Goal: Task Accomplishment & Management: Manage account settings

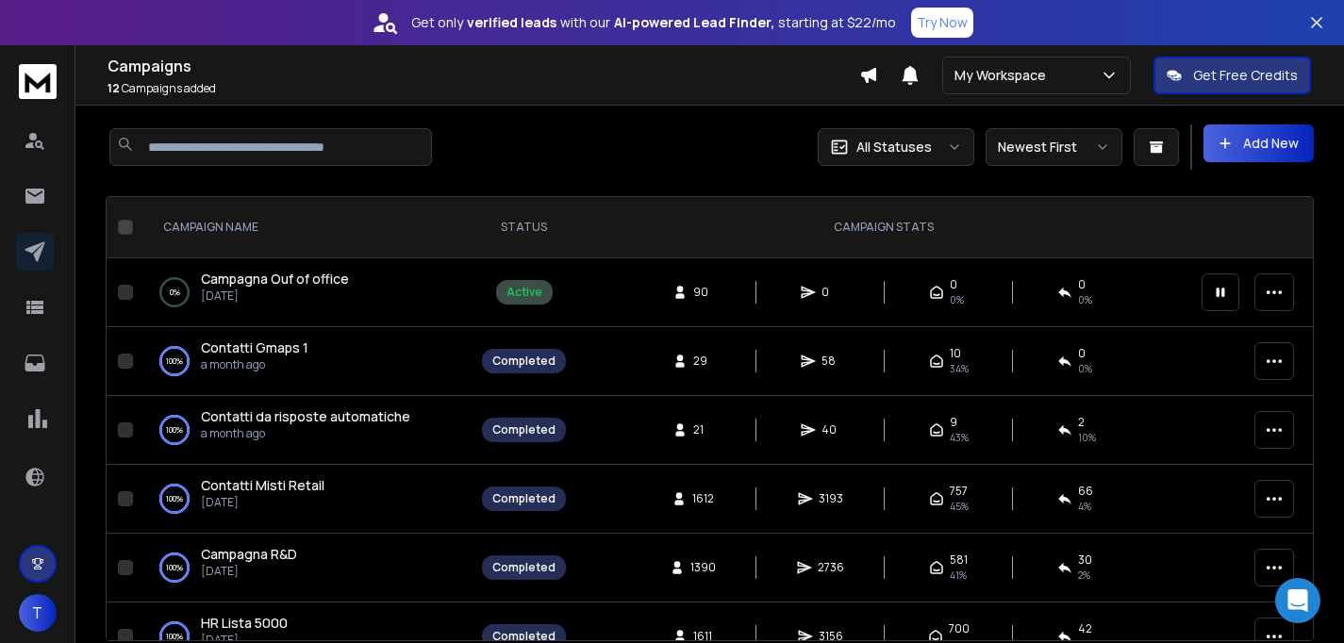
click at [534, 292] on div "Active" at bounding box center [524, 292] width 36 height 15
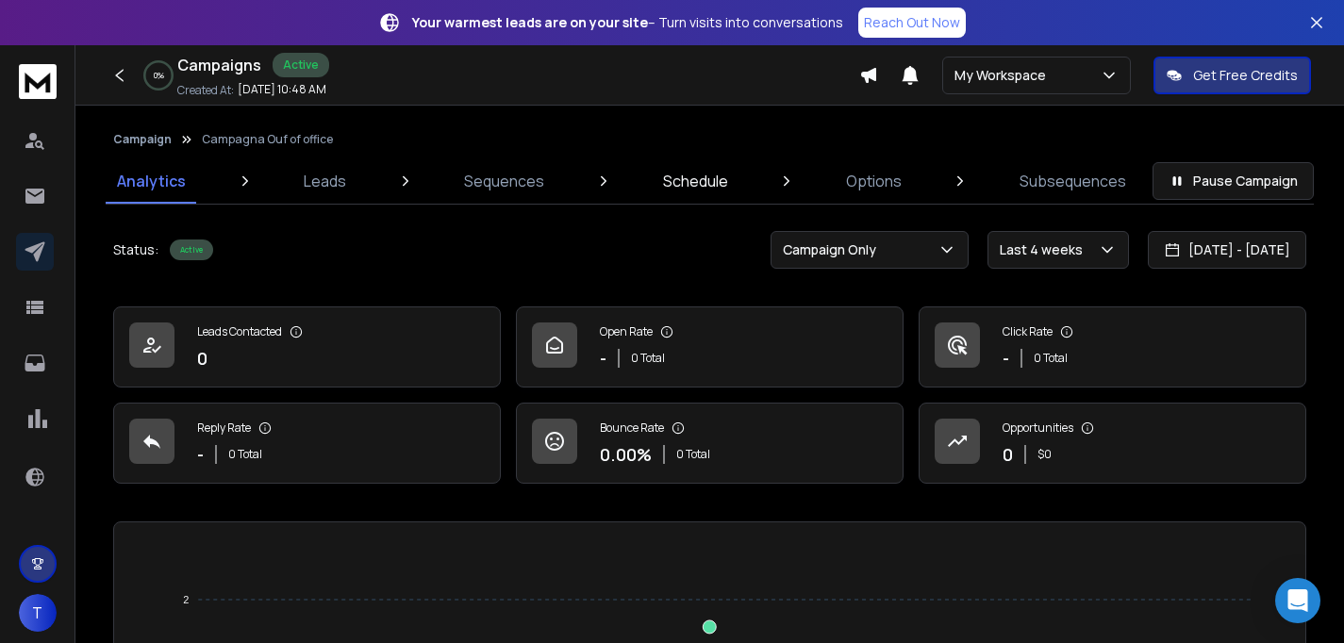
click at [687, 186] on p "Schedule" at bounding box center [695, 181] width 65 height 23
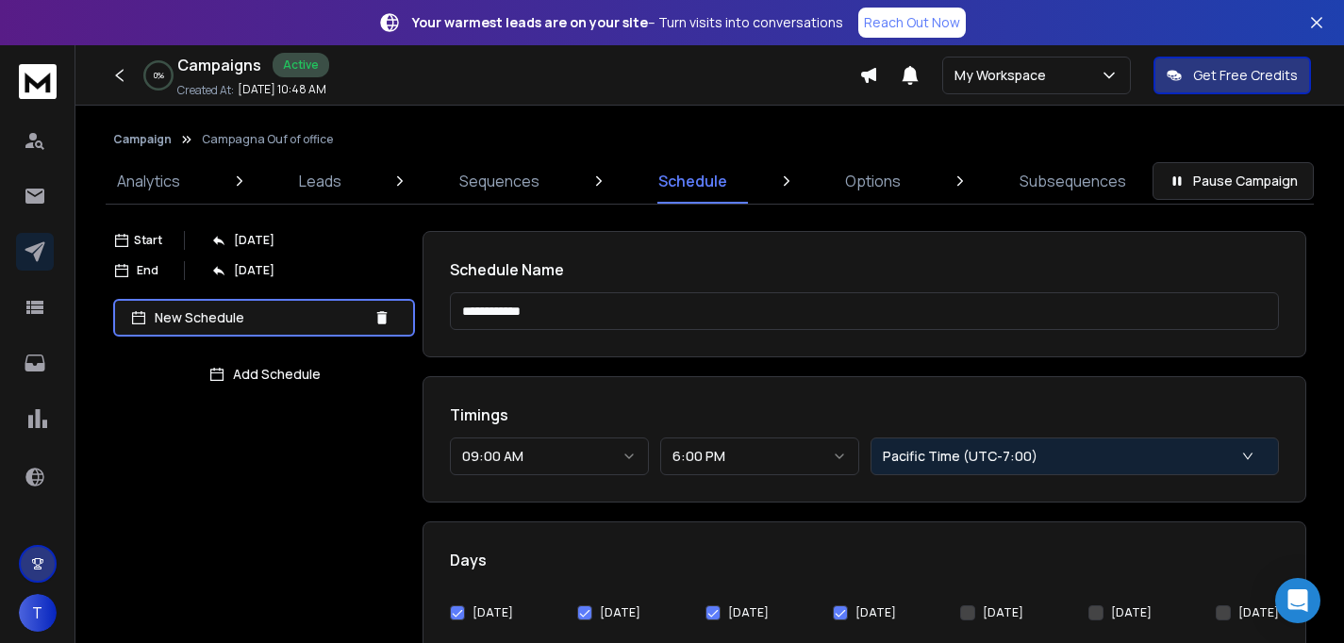
click at [1028, 452] on p "Pacific Time (UTC-7:00)" at bounding box center [964, 456] width 162 height 19
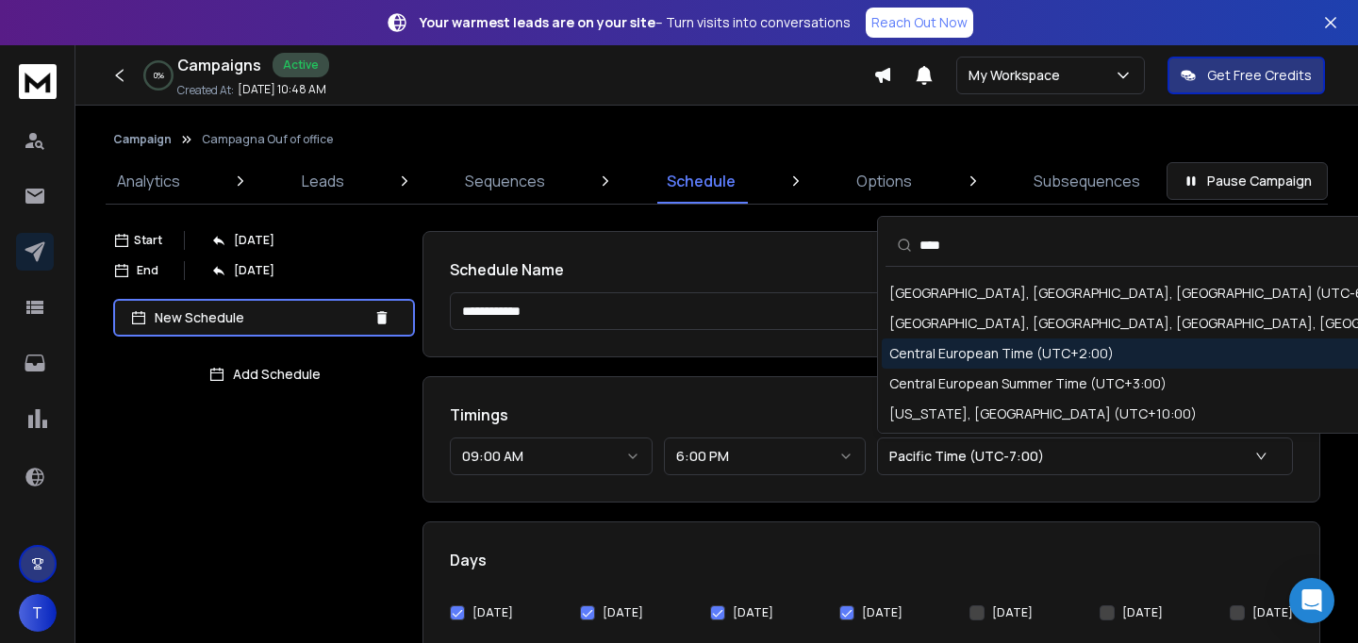
type input "****"
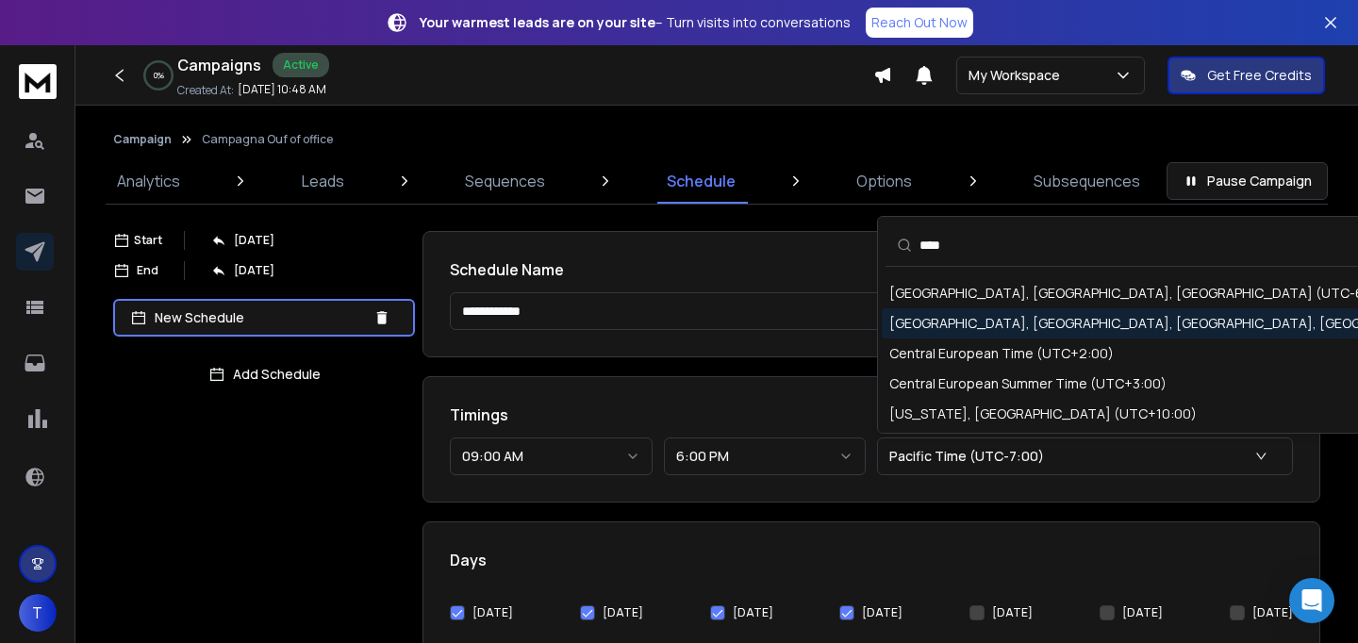
click at [1087, 333] on div "[GEOGRAPHIC_DATA], [GEOGRAPHIC_DATA], [GEOGRAPHIC_DATA], [GEOGRAPHIC_DATA], [GE…" at bounding box center [1356, 323] width 949 height 30
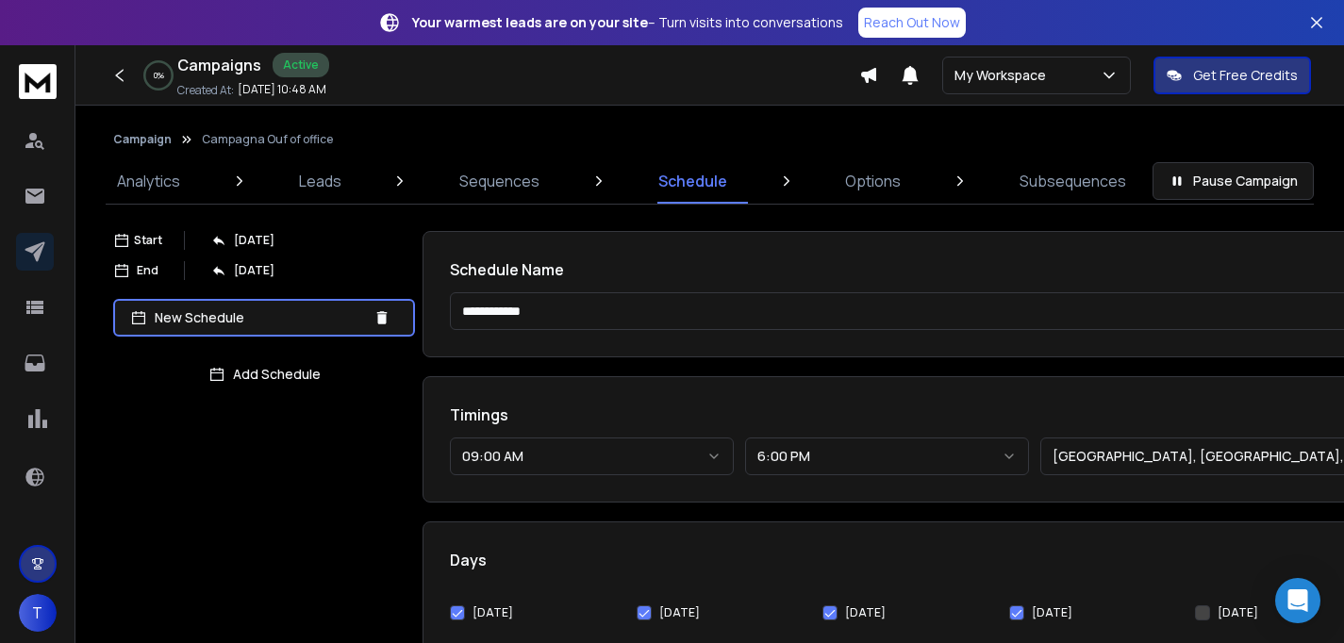
click at [1195, 616] on button "[DATE]" at bounding box center [1202, 612] width 15 height 15
click at [1195, 609] on div "[DATE]" at bounding box center [1226, 612] width 63 height 15
click at [1195, 615] on button "[DATE]" at bounding box center [1202, 612] width 15 height 15
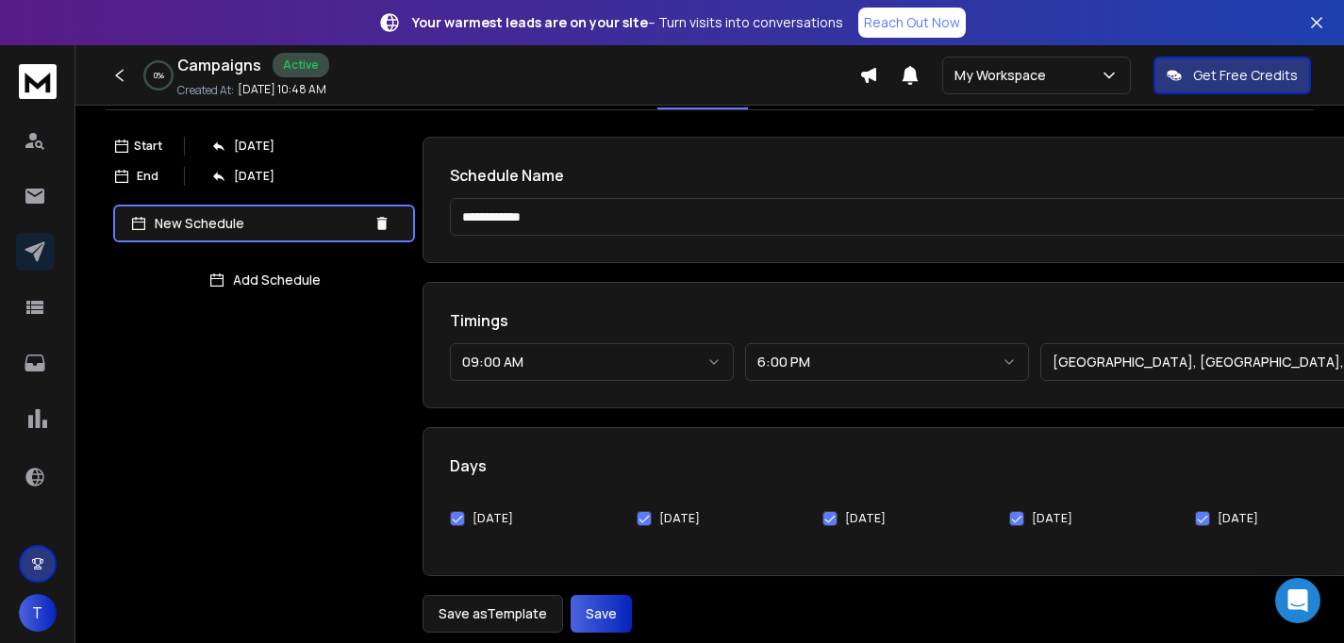
scroll to position [79, 0]
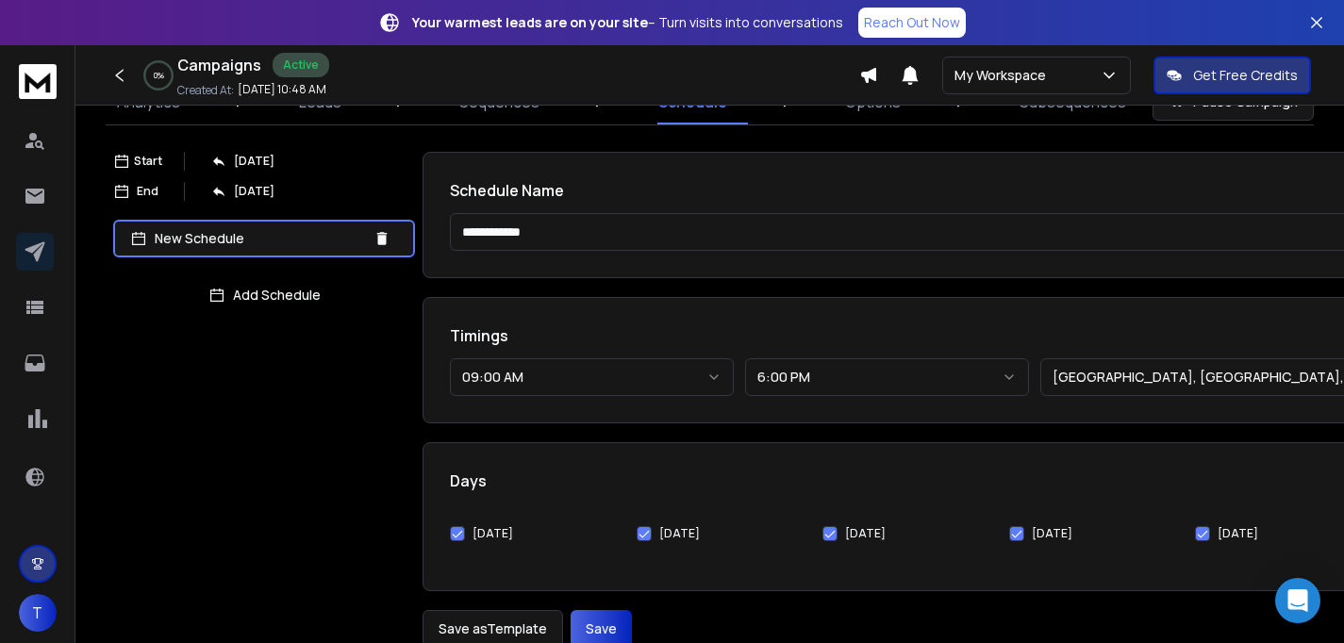
click at [611, 623] on button "Save" at bounding box center [601, 629] width 61 height 38
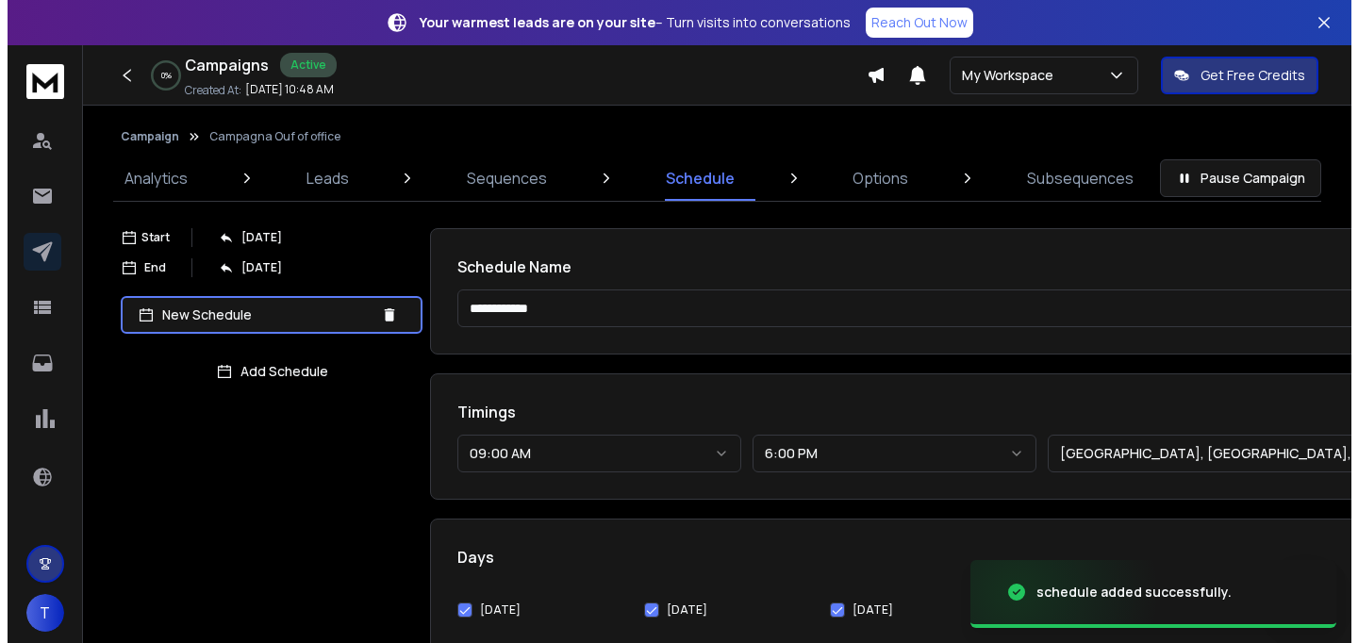
scroll to position [0, 0]
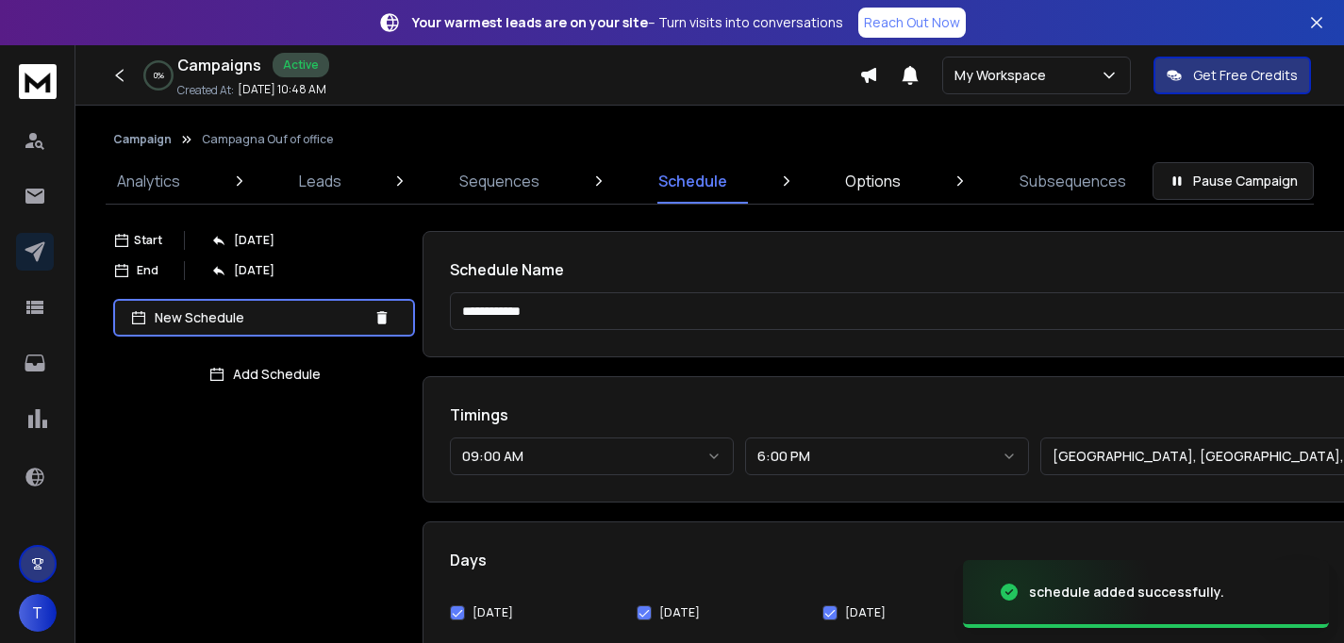
click at [888, 182] on p "Options" at bounding box center [873, 181] width 56 height 23
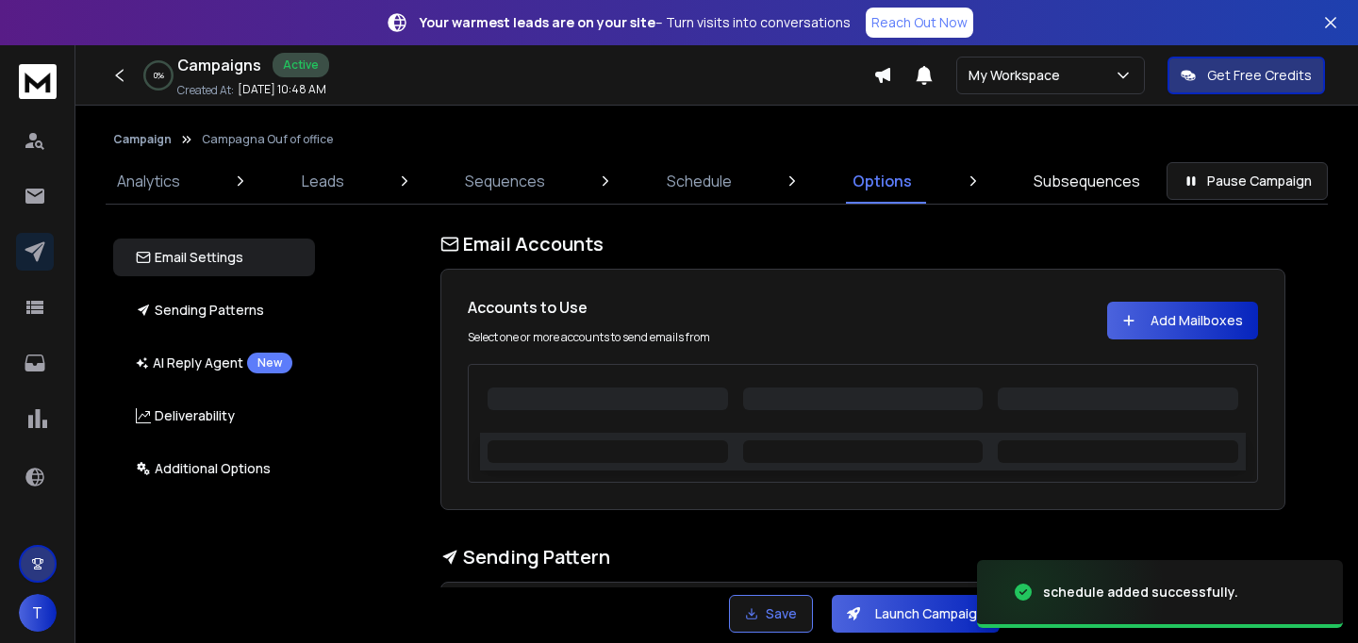
click at [1055, 185] on p "Subsequences" at bounding box center [1087, 181] width 107 height 23
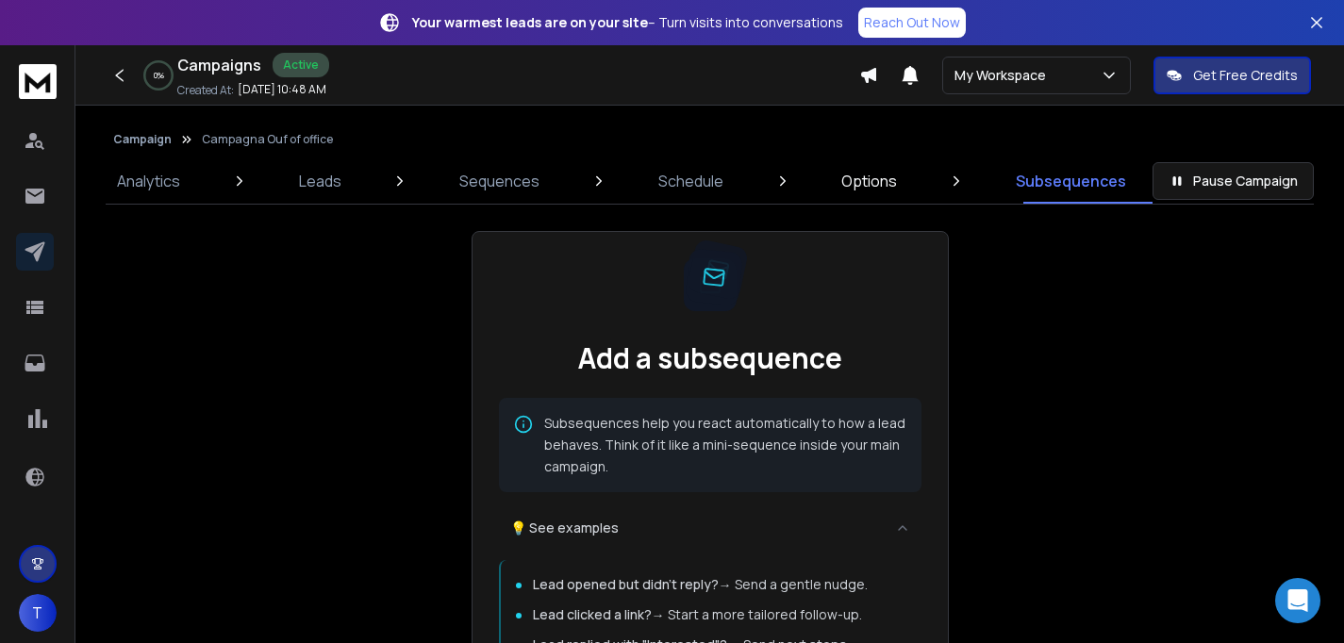
click at [905, 184] on link "Options" at bounding box center [869, 180] width 78 height 45
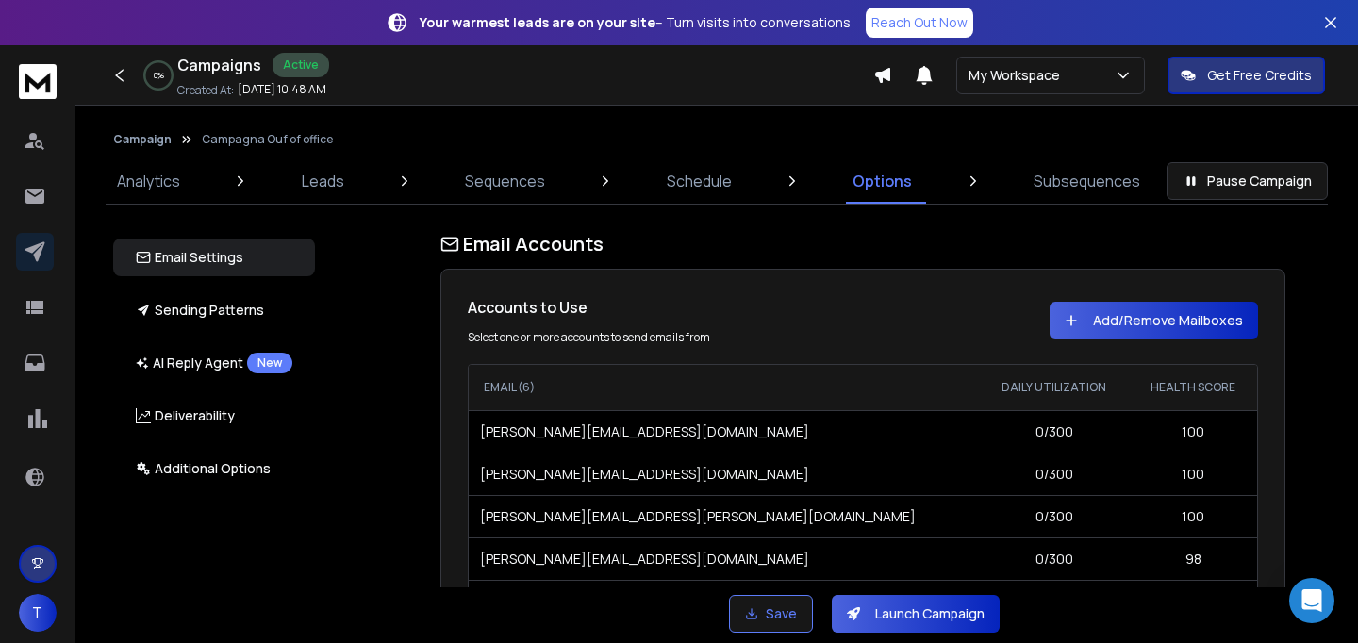
click at [948, 604] on button "Launch Campaign" at bounding box center [916, 614] width 168 height 38
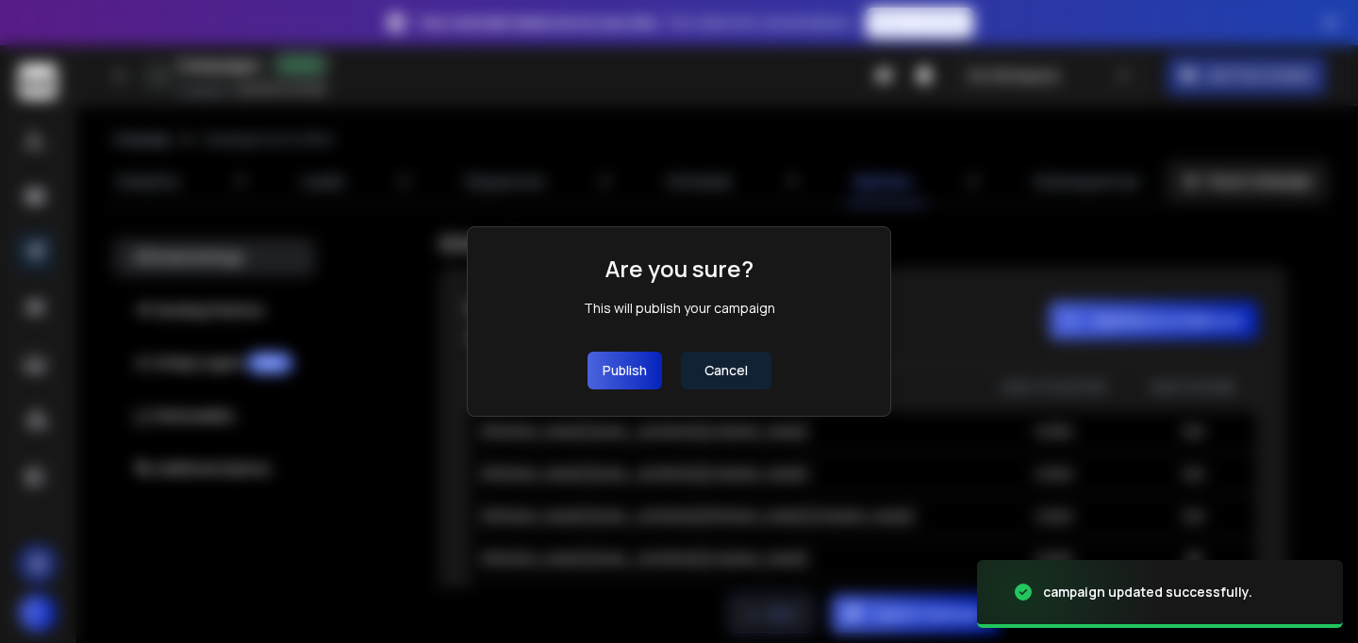
click at [637, 357] on button "Publish" at bounding box center [625, 371] width 74 height 38
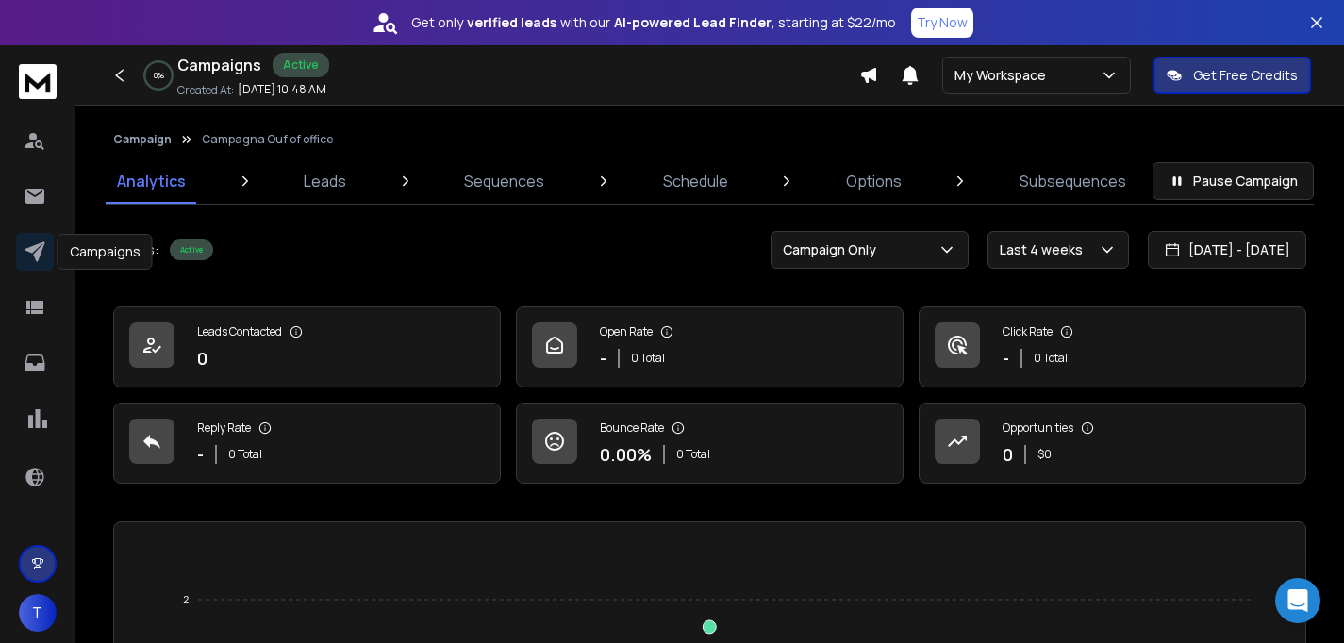
click at [39, 240] on icon at bounding box center [35, 251] width 23 height 23
